Goal: Task Accomplishment & Management: Use online tool/utility

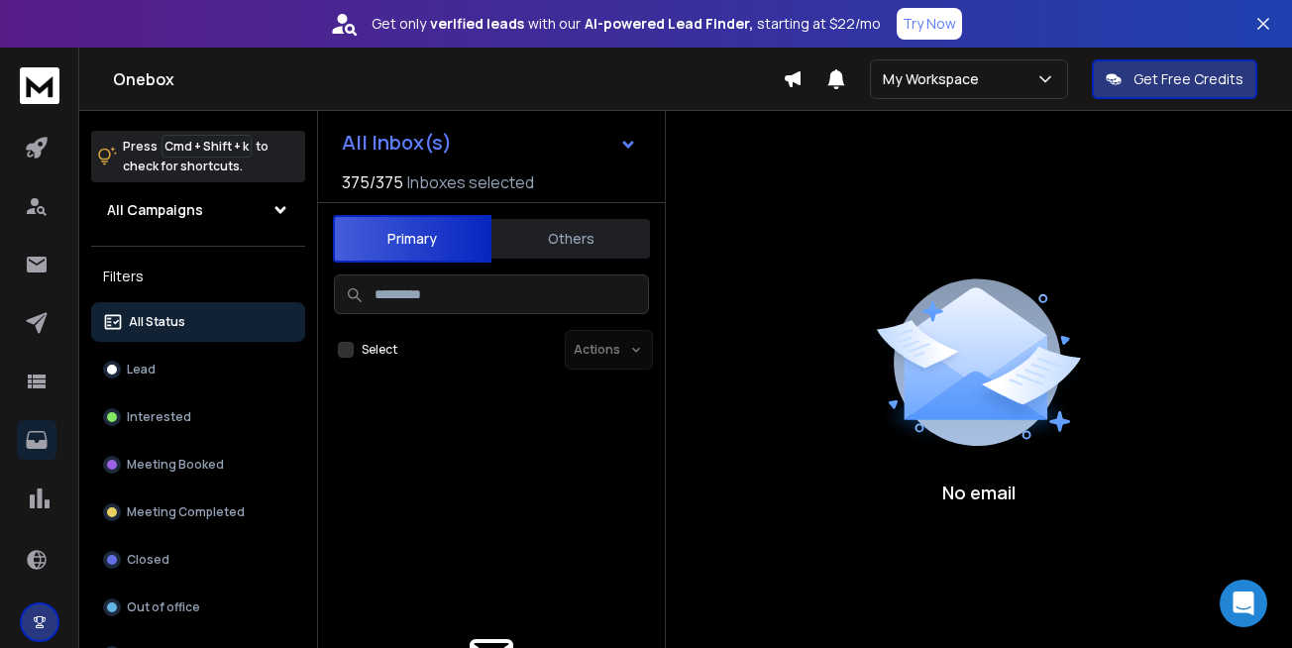
click at [570, 243] on button "Others" at bounding box center [571, 239] width 159 height 44
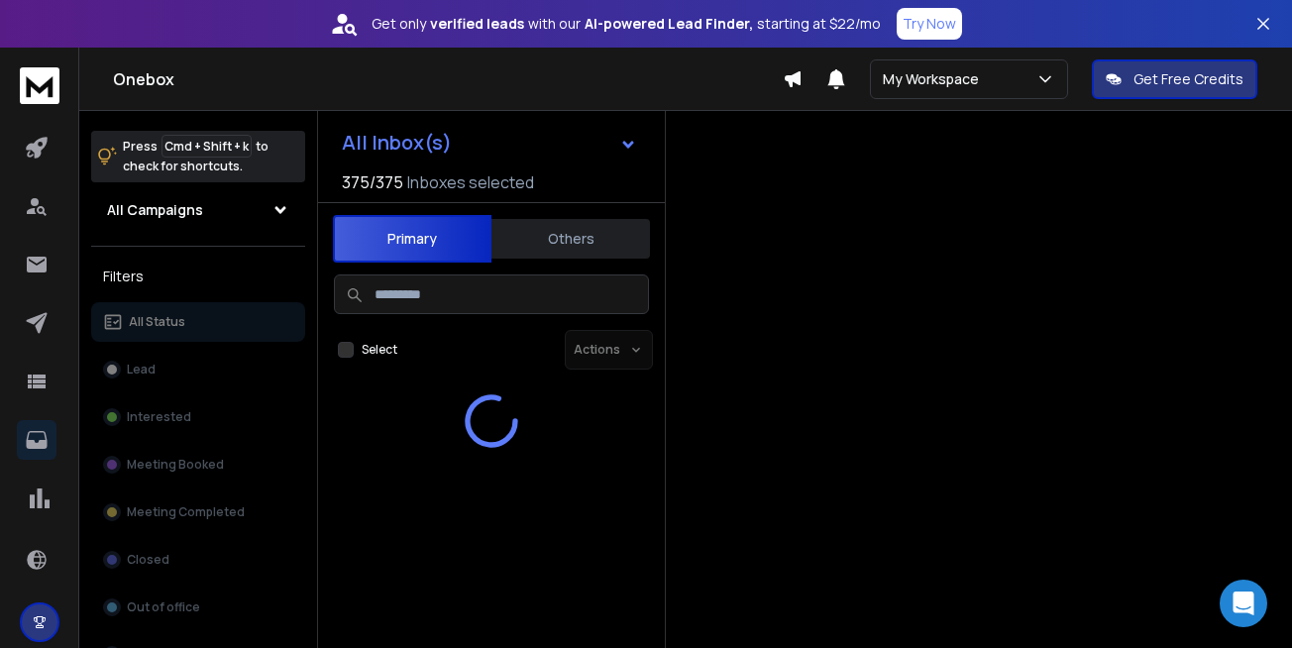
click at [435, 235] on button "Primary" at bounding box center [412, 239] width 159 height 48
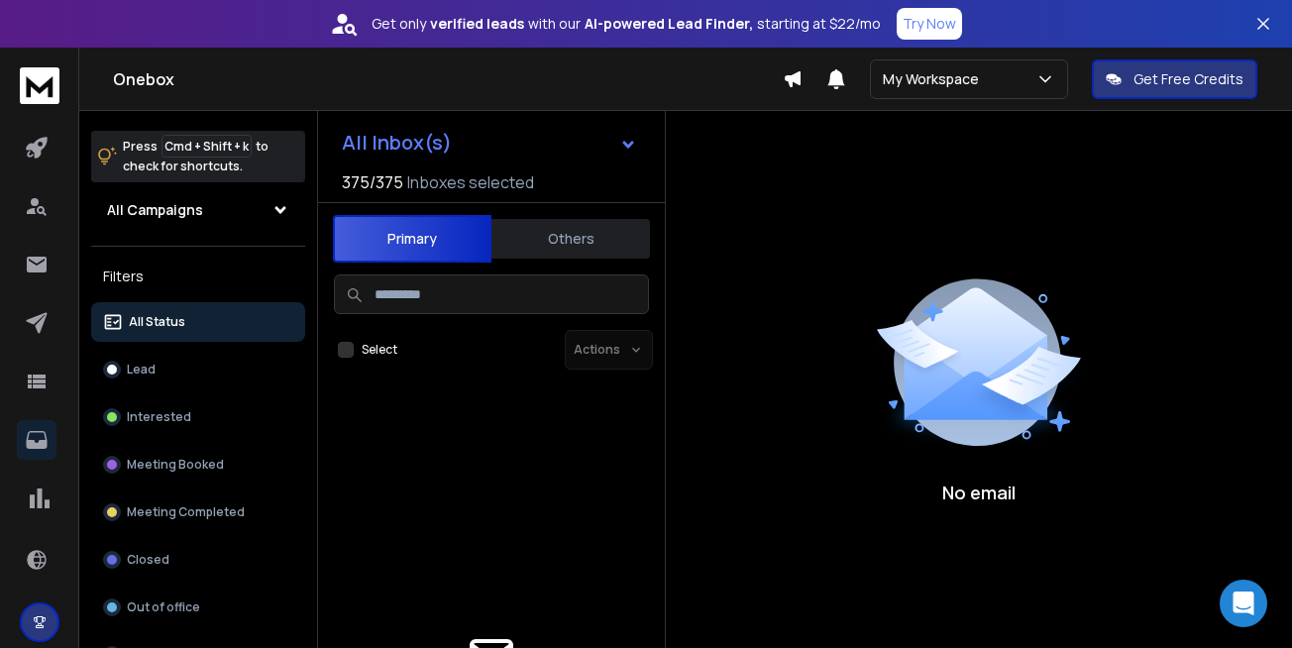
click at [534, 235] on button "Others" at bounding box center [571, 239] width 159 height 44
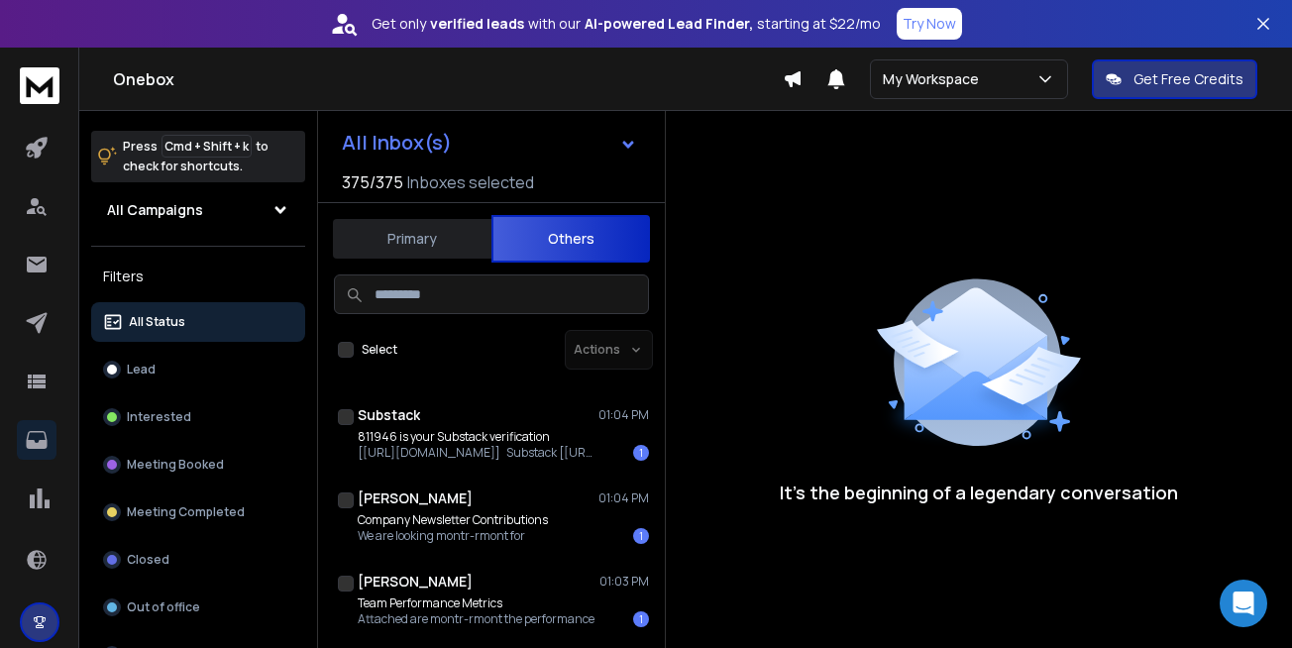
click at [504, 287] on input at bounding box center [491, 294] width 315 height 40
type input "********"
click at [426, 250] on button "Primary" at bounding box center [412, 239] width 159 height 44
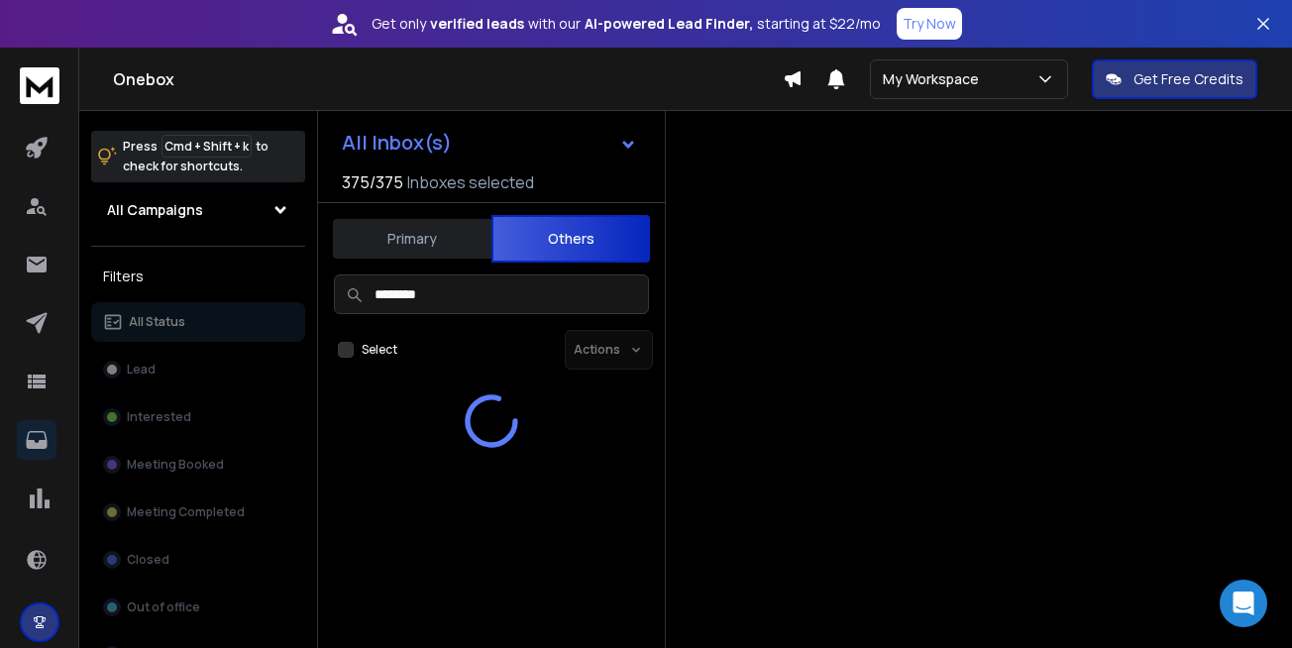
click at [559, 244] on button "Others" at bounding box center [571, 239] width 159 height 48
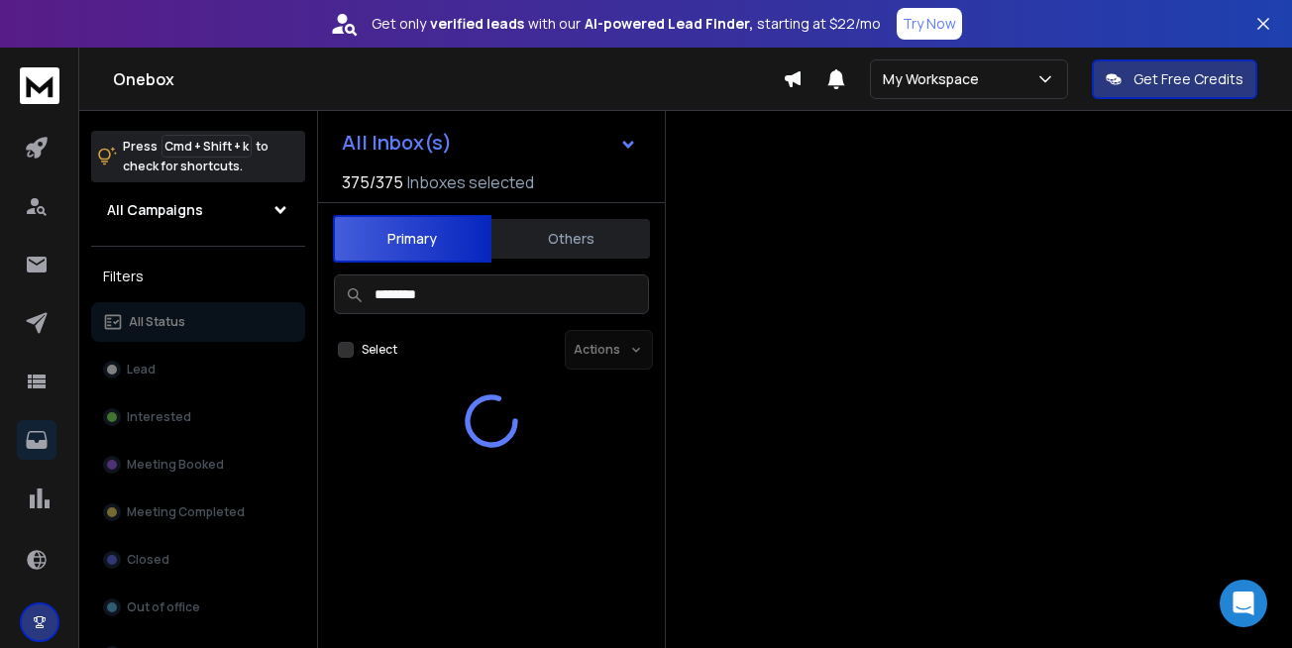
click at [440, 233] on button "Primary" at bounding box center [412, 239] width 159 height 48
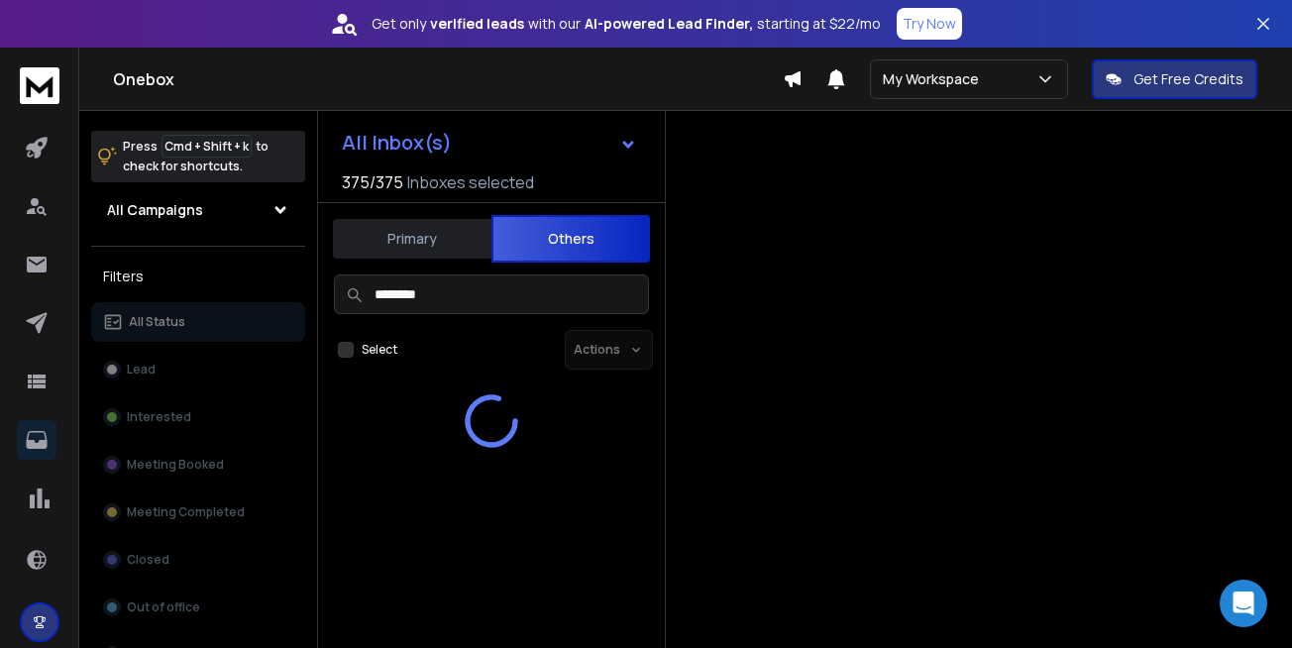
click at [566, 238] on button "Others" at bounding box center [571, 239] width 159 height 48
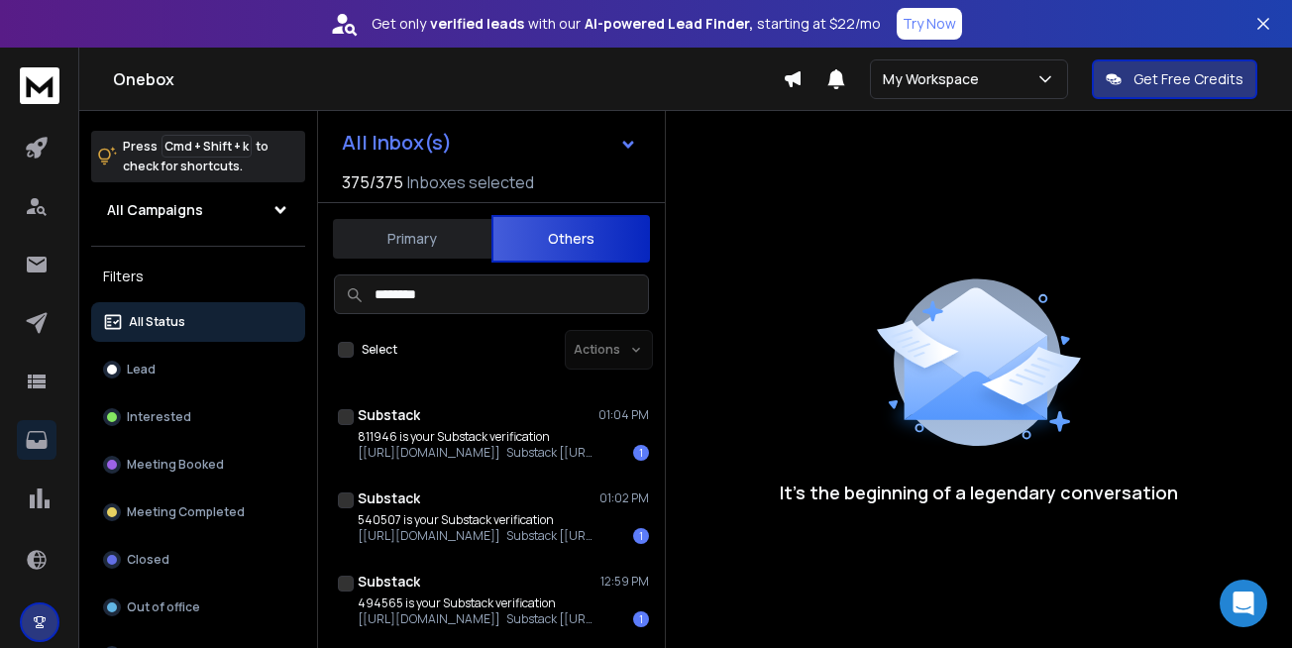
click at [371, 243] on button "Primary" at bounding box center [412, 239] width 159 height 44
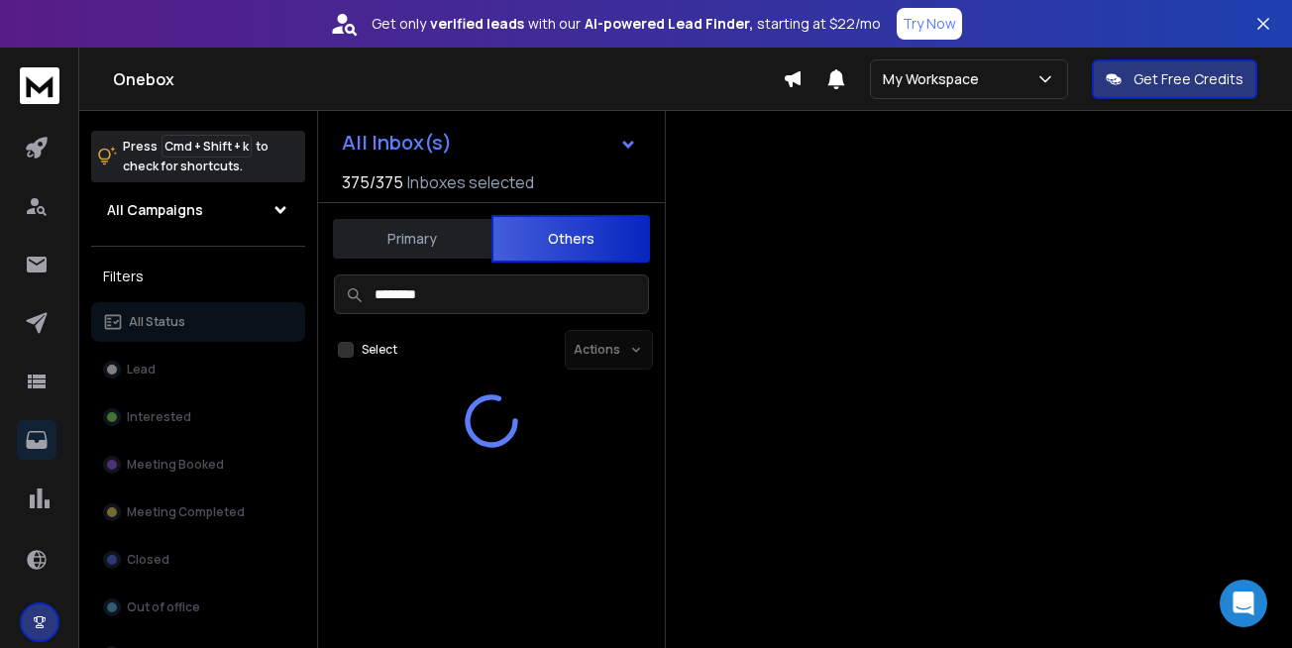
click at [544, 244] on button "Others" at bounding box center [571, 239] width 159 height 48
